Goal: Task Accomplishment & Management: Use online tool/utility

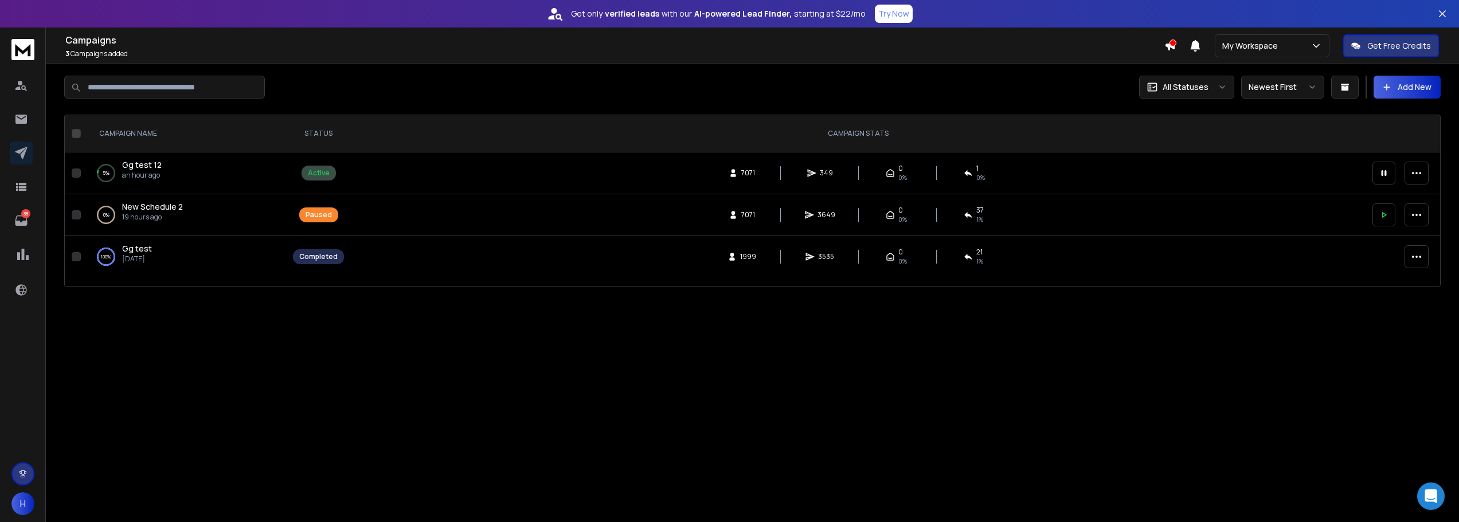
click at [720, 369] on div "Campaigns 3 Campaigns Added All Statuses Newest First Add New CAMPAIGN NAME STA…" at bounding box center [752, 337] width 1376 height 522
click at [22, 217] on p "38" at bounding box center [25, 213] width 9 height 9
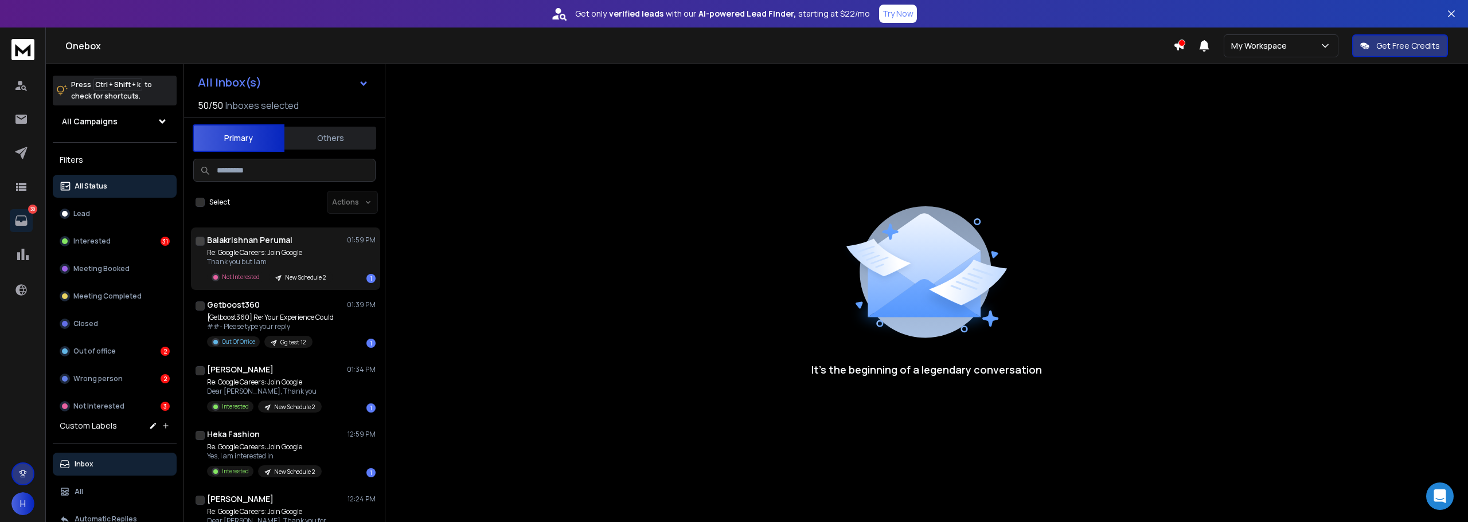
click at [295, 255] on p "Re: Google Careers: Join Google" at bounding box center [270, 252] width 126 height 9
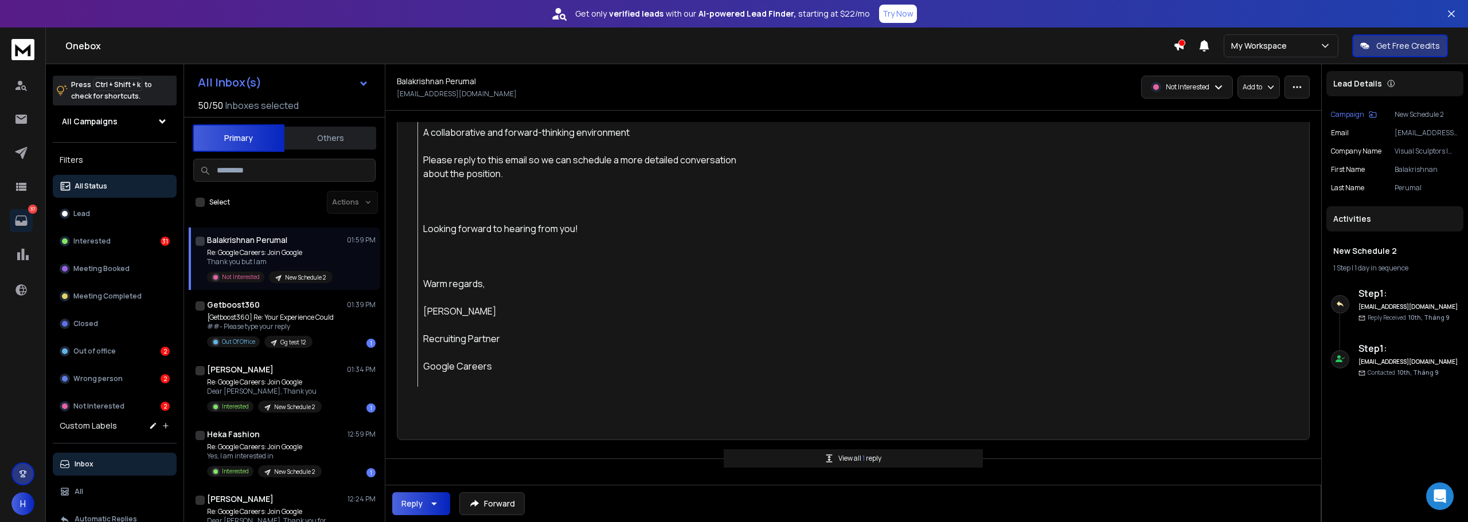
scroll to position [819, 0]
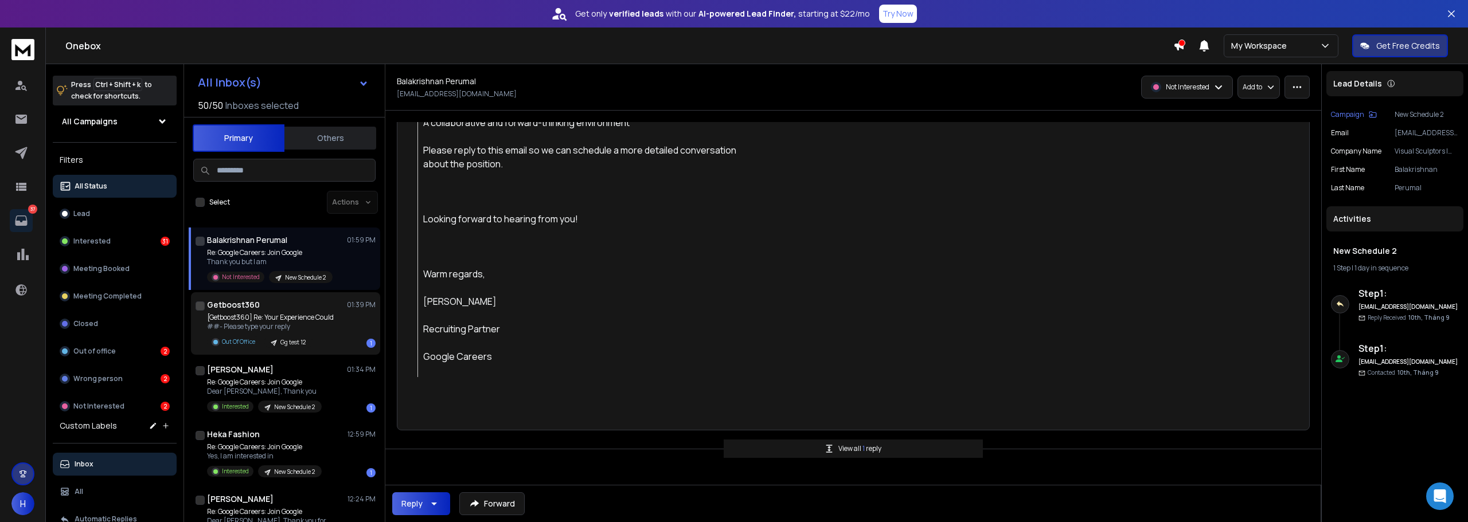
click at [300, 305] on div "Getboost360 01:39 PM" at bounding box center [291, 304] width 169 height 11
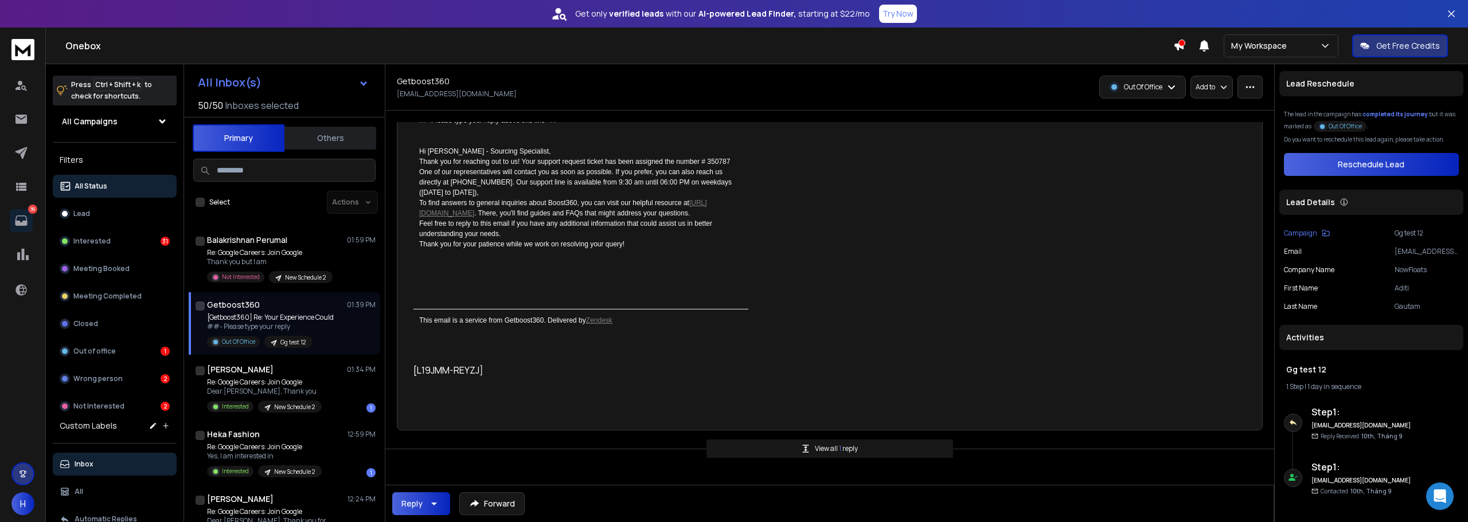
scroll to position [189, 0]
click at [763, 449] on div "View all 1 reply" at bounding box center [829, 449] width 247 height 18
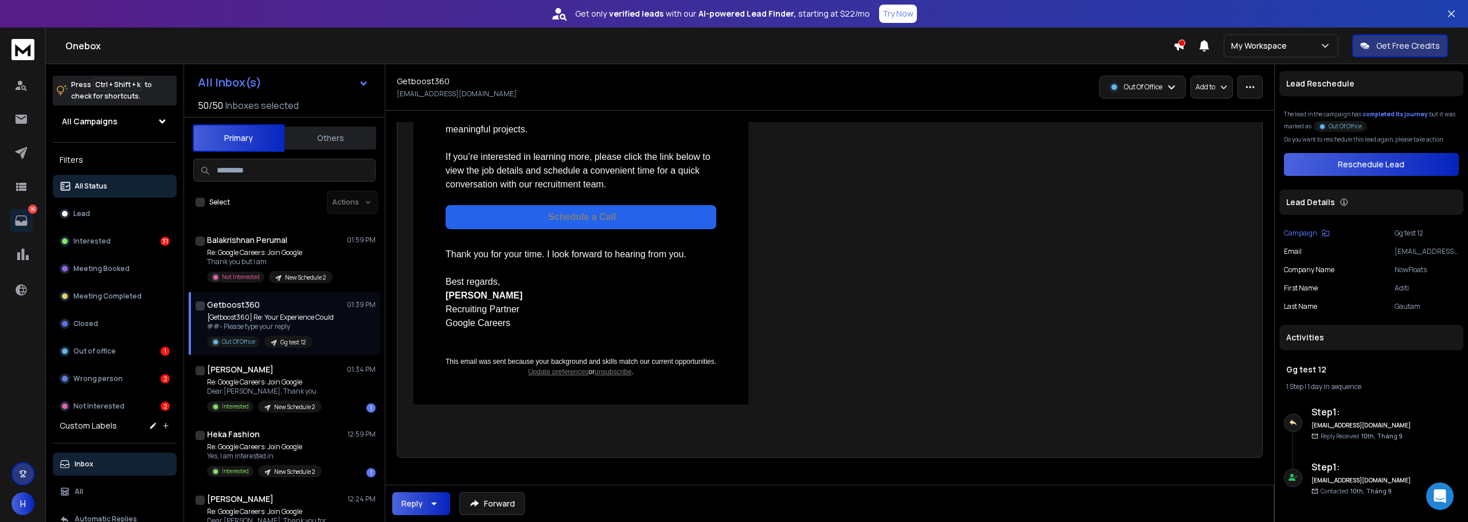
scroll to position [857, 0]
click at [535, 222] on link "Schedule a Call" at bounding box center [581, 217] width 93 height 24
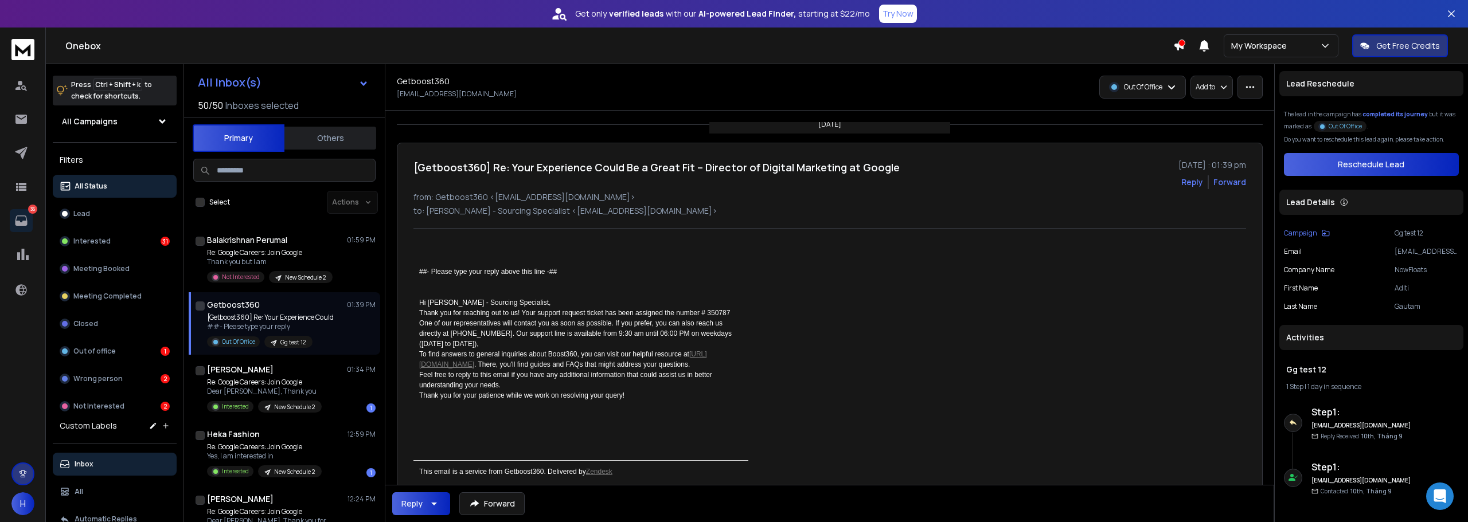
scroll to position [0, 0]
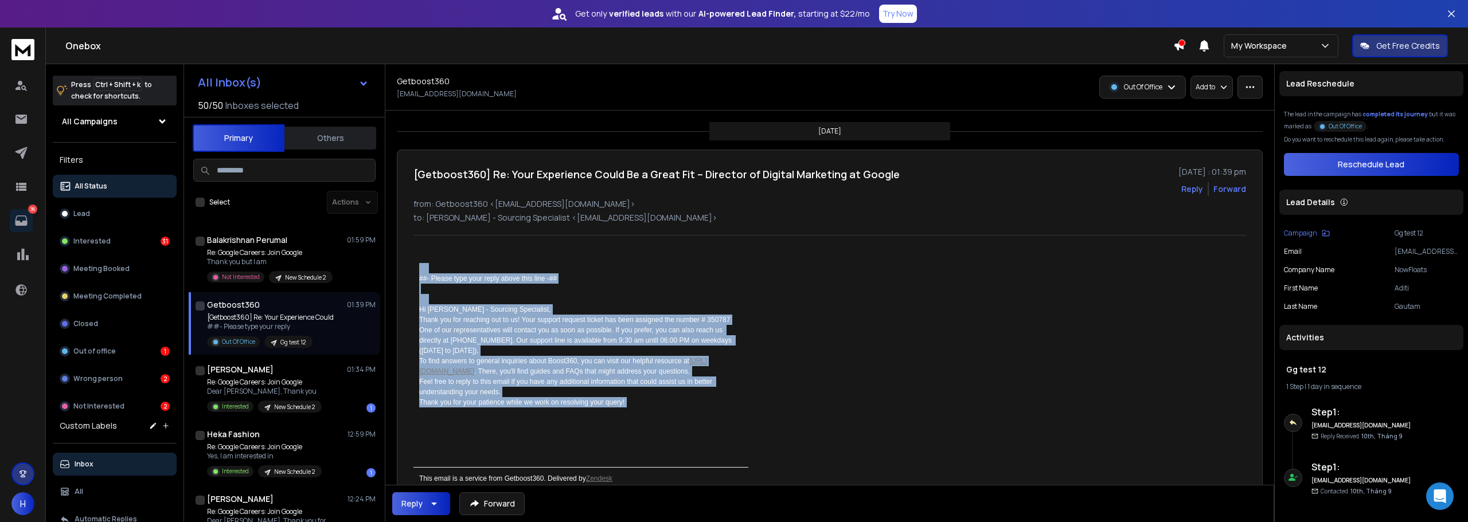
drag, startPoint x: 666, startPoint y: 431, endPoint x: 411, endPoint y: 268, distance: 302.6
click at [411, 268] on div "[Getboost360] Re: Your Experience Could Be a Great Fit – Director of Digital Ma…" at bounding box center [830, 369] width 866 height 439
copy div "##- Please type your reply above this line -## Hi [PERSON_NAME] - Sourcing Spec…"
